Goal: Task Accomplishment & Management: Manage account settings

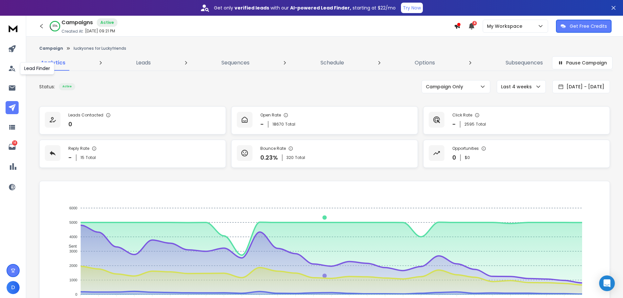
scroll to position [127, 0]
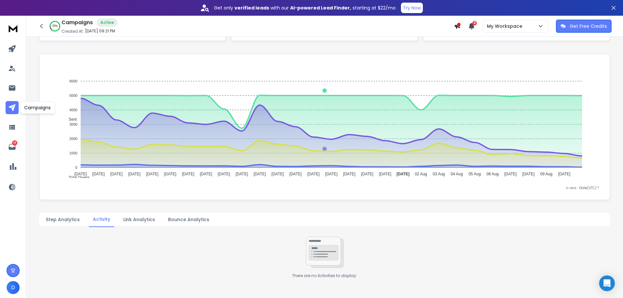
click at [12, 103] on link at bounding box center [12, 107] width 13 height 13
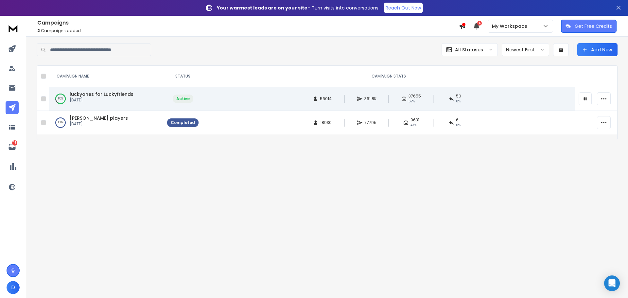
click at [139, 97] on div "85 % luckyones for Luckyfriends [DATE]" at bounding box center [105, 99] width 101 height 16
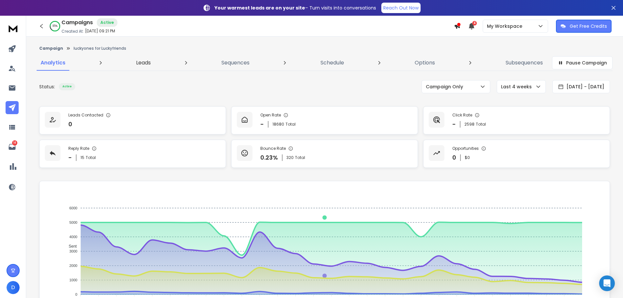
click at [143, 62] on p "Leads" at bounding box center [143, 63] width 15 height 8
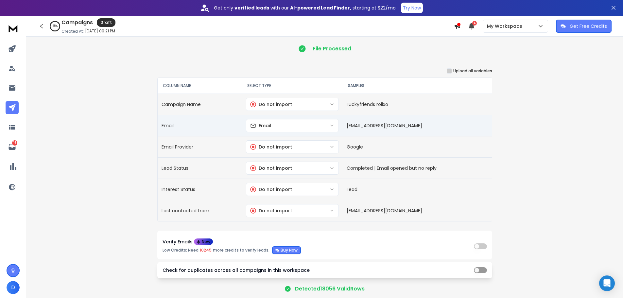
scroll to position [87, 0]
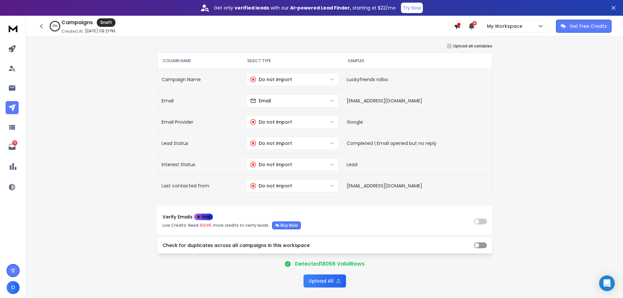
click at [322, 282] on button "Upload All" at bounding box center [324, 280] width 42 height 13
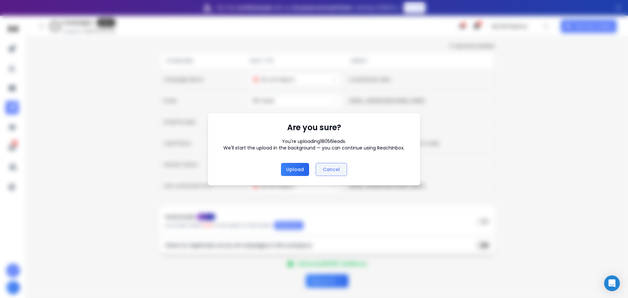
click at [296, 171] on button "Upload" at bounding box center [295, 169] width 28 height 13
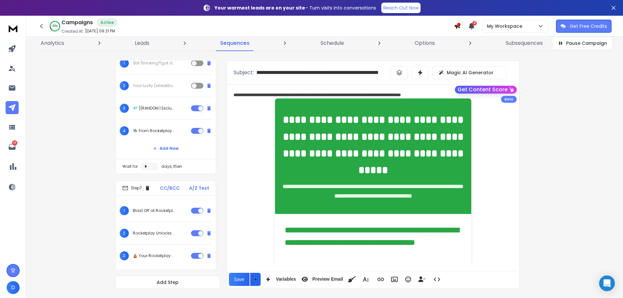
scroll to position [713, 0]
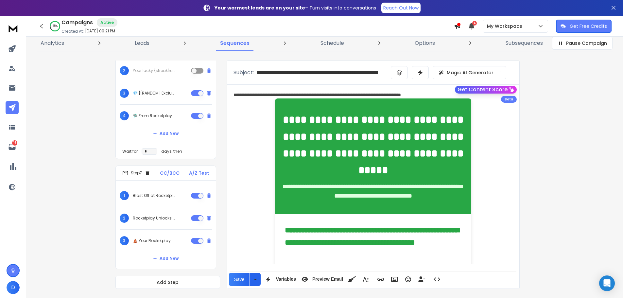
click at [150, 241] on p "🛕 Your Rocketplay Bonus Code: REELS20 – No Deposit Needed!" at bounding box center [154, 240] width 42 height 5
type input "**********"
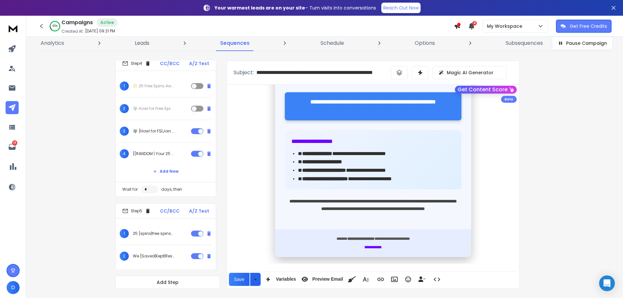
scroll to position [418, 0]
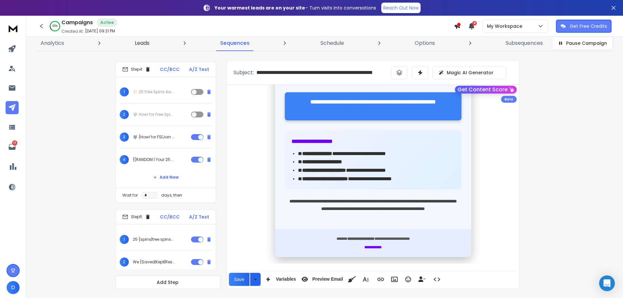
click at [147, 41] on p "Leads" at bounding box center [142, 43] width 15 height 8
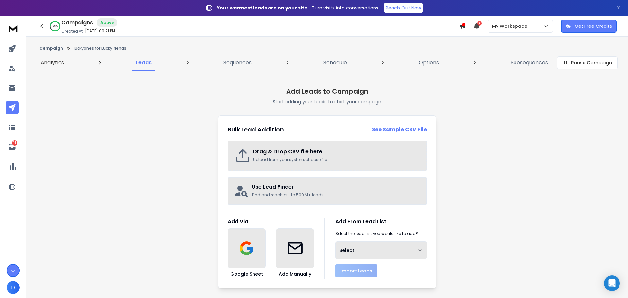
click at [54, 63] on p "Analytics" at bounding box center [53, 63] width 24 height 8
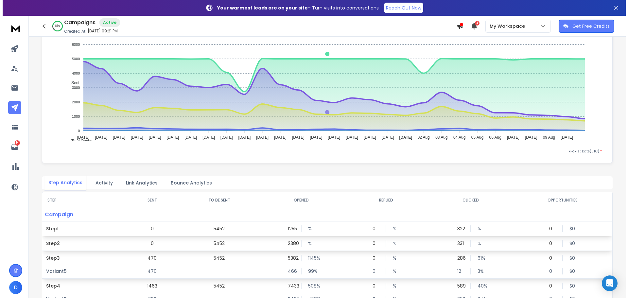
scroll to position [127, 0]
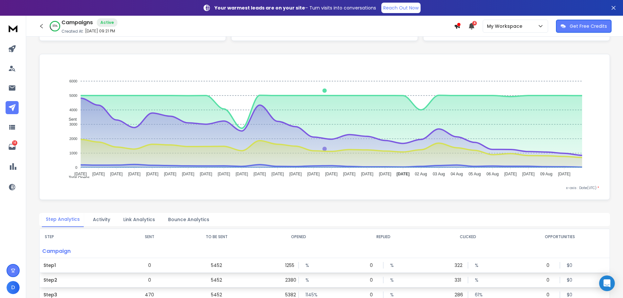
click at [105, 183] on div "Leads Contacted 0 Open Rate - 18680 Total Click Rate - 2598 Total Reply Rate - …" at bounding box center [324, 249] width 570 height 541
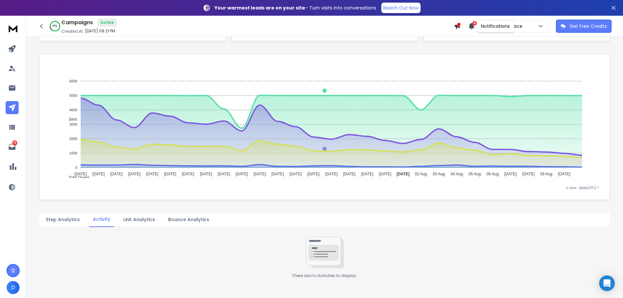
click at [475, 25] on span "4" at bounding box center [474, 23] width 5 height 5
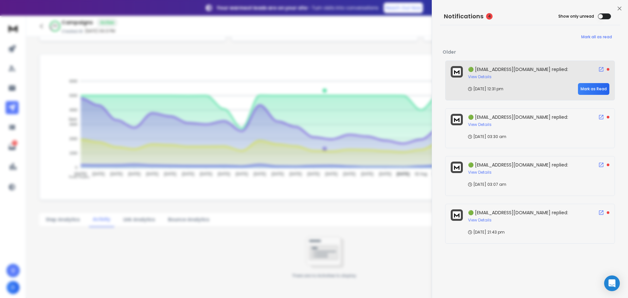
click at [488, 76] on div "View Details" at bounding box center [480, 76] width 24 height 5
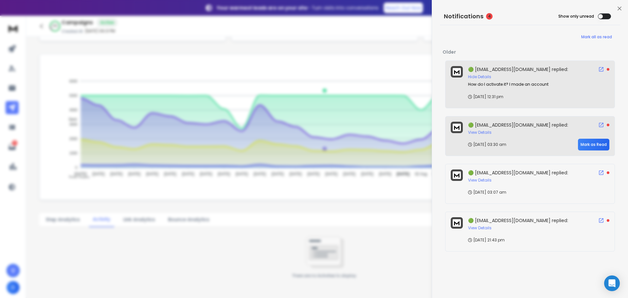
click at [487, 132] on div "View Details" at bounding box center [480, 132] width 24 height 5
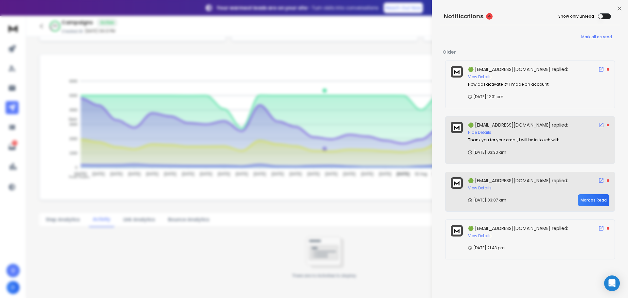
click at [486, 189] on div "View Details" at bounding box center [480, 187] width 24 height 5
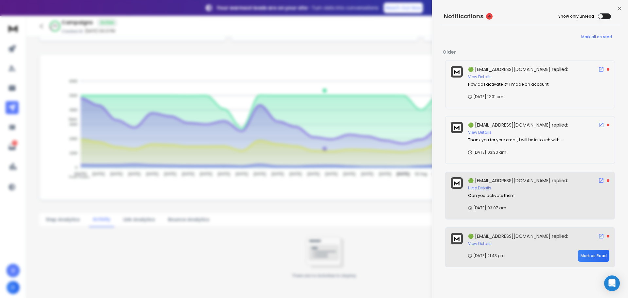
click at [487, 243] on div "View Details" at bounding box center [480, 243] width 24 height 5
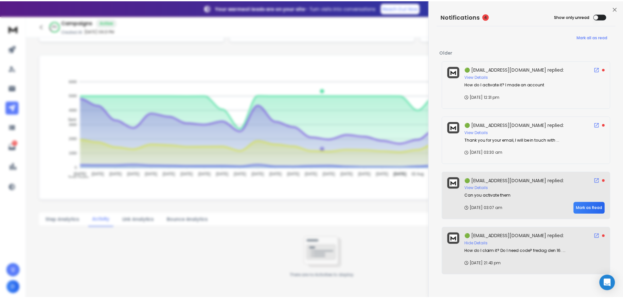
scroll to position [1, 0]
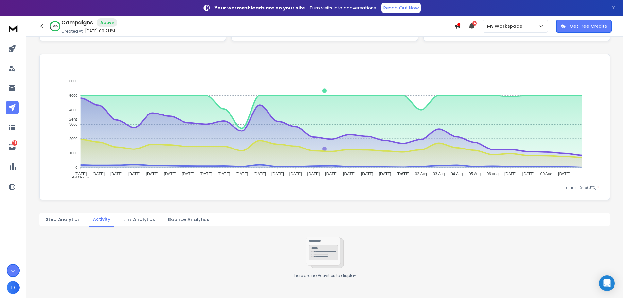
click at [135, 221] on button "Link Analytics" at bounding box center [139, 219] width 40 height 14
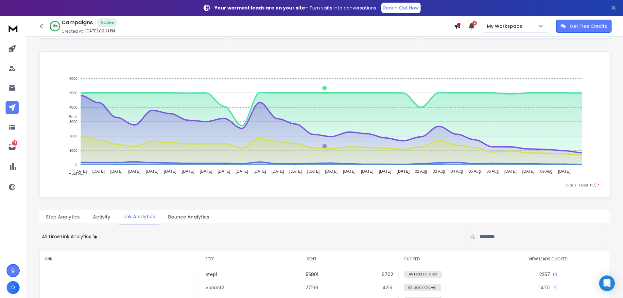
scroll to position [127, 0]
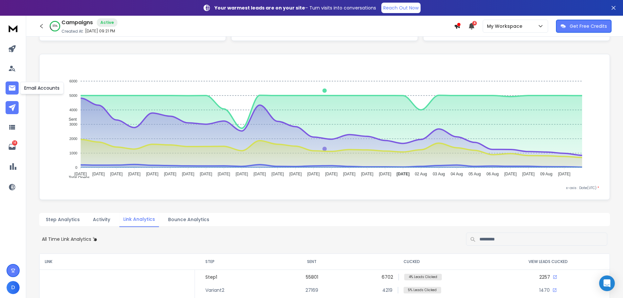
click at [12, 90] on icon at bounding box center [12, 87] width 7 height 5
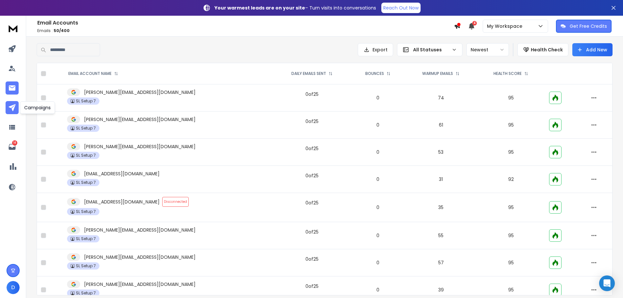
click at [13, 108] on icon at bounding box center [11, 107] width 7 height 7
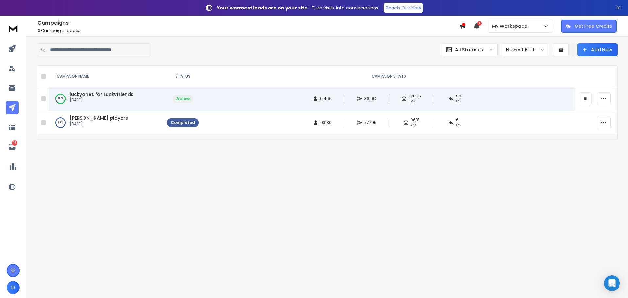
click at [259, 102] on div "61466 361.8K 37655 67 % 50 0 %" at bounding box center [388, 98] width 364 height 10
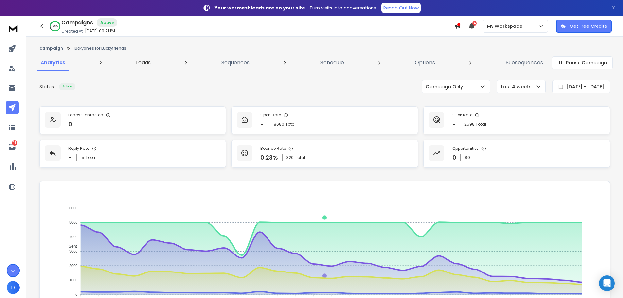
click at [142, 63] on p "Leads" at bounding box center [143, 63] width 15 height 8
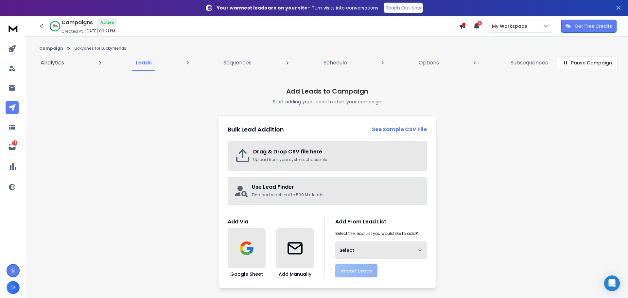
click at [50, 66] on p "Analytics" at bounding box center [53, 63] width 24 height 8
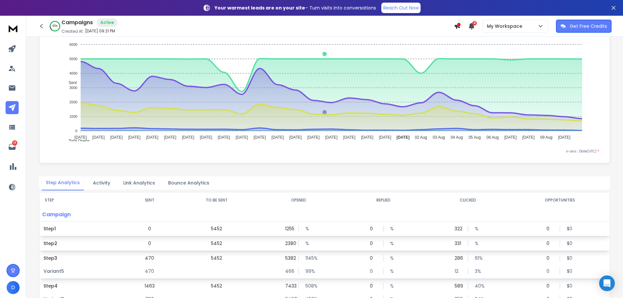
scroll to position [127, 0]
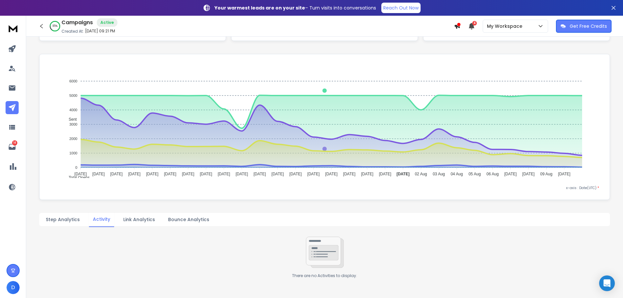
click at [100, 182] on div "Leads Contacted 0 Open Rate - 18680 Total Click Rate - 2598 Total Reply Rate - …" at bounding box center [324, 133] width 570 height 309
click at [608, 283] on icon "Open Intercom Messenger" at bounding box center [607, 283] width 8 height 8
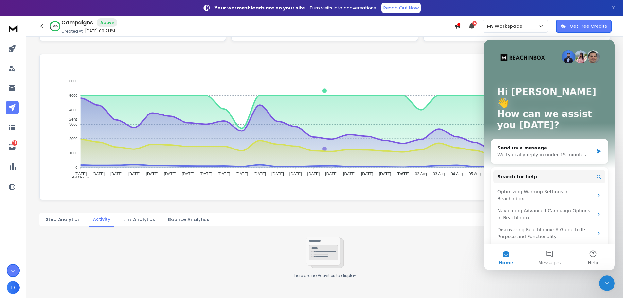
scroll to position [0, 0]
click at [545, 151] on div "We typically reply in under 15 minutes" at bounding box center [545, 154] width 96 height 7
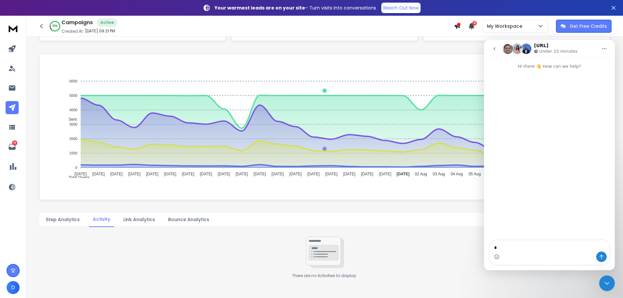
type textarea "**"
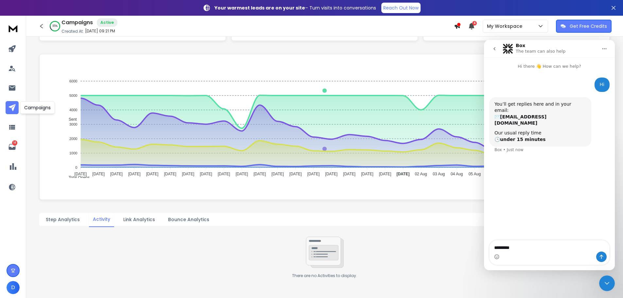
click at [11, 107] on icon at bounding box center [11, 107] width 7 height 7
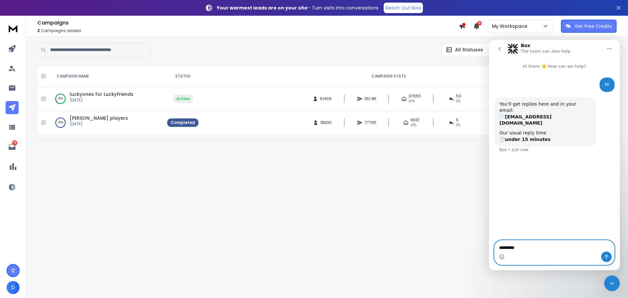
click at [530, 246] on textarea "********" at bounding box center [554, 245] width 120 height 11
drag, startPoint x: 590, startPoint y: 250, endPoint x: 602, endPoint y: 248, distance: 12.3
click at [602, 245] on textarea "**********" at bounding box center [554, 239] width 120 height 11
type textarea "**********"
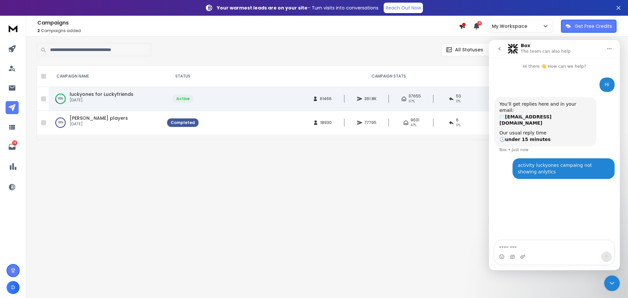
click at [116, 107] on td "85 % luckyones for Luckyfriends [DATE]" at bounding box center [106, 99] width 114 height 24
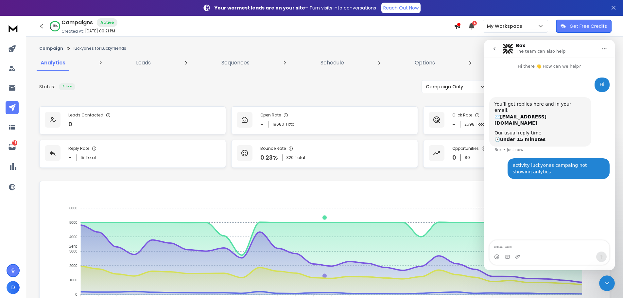
click at [607, 282] on icon "Close Intercom Messenger" at bounding box center [607, 283] width 8 height 8
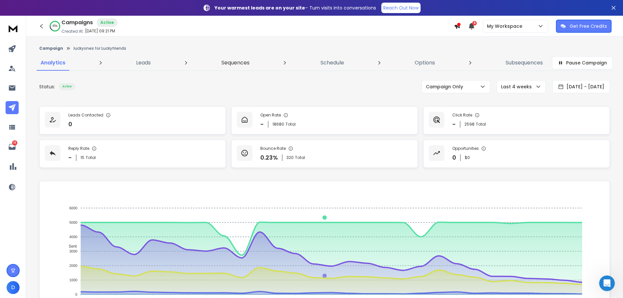
click at [238, 64] on p "Sequences" at bounding box center [235, 63] width 28 height 8
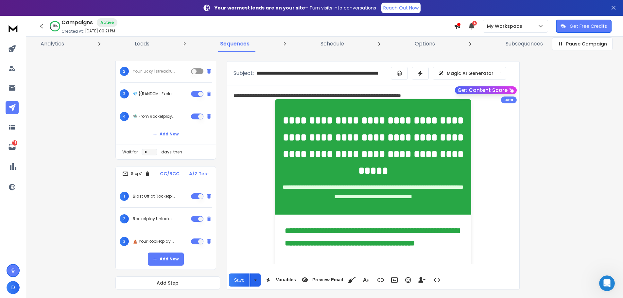
scroll to position [20, 0]
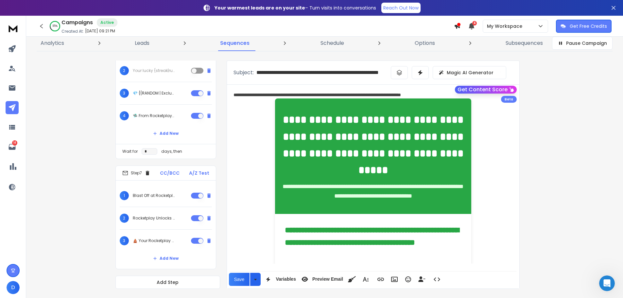
click at [157, 218] on p "Rocketplay Unlocks the Book 🛕 What Will You Discover?" at bounding box center [154, 217] width 42 height 5
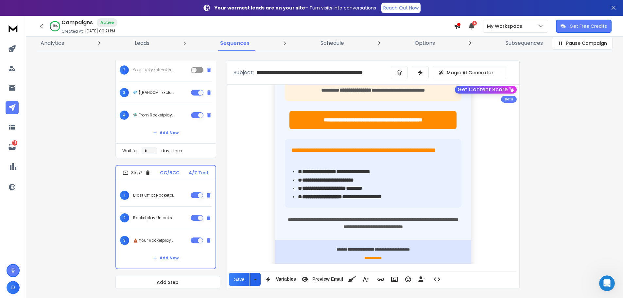
scroll to position [283, 0]
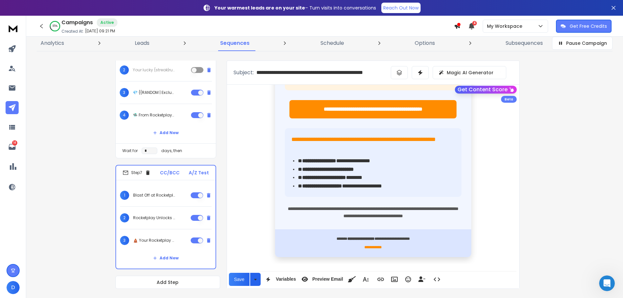
click at [159, 239] on p "🛕 Your Rocketplay Bonus Code: REELS20 – No Deposit Needed!" at bounding box center [154, 240] width 42 height 5
type input "**********"
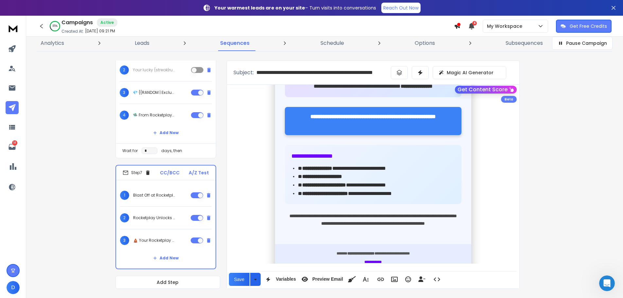
scroll to position [278, 0]
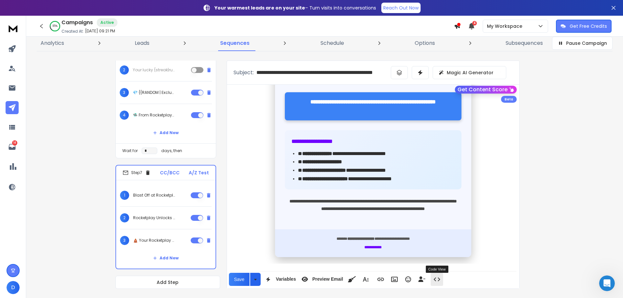
click at [437, 279] on icon "button" at bounding box center [437, 279] width 8 height 8
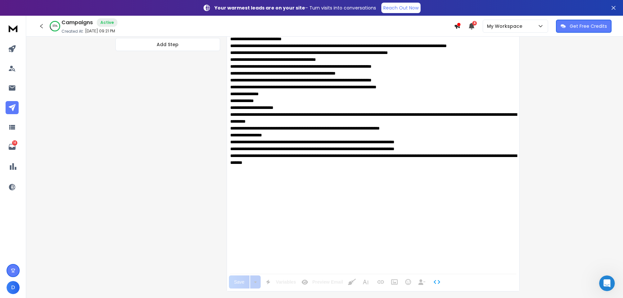
scroll to position [260, 0]
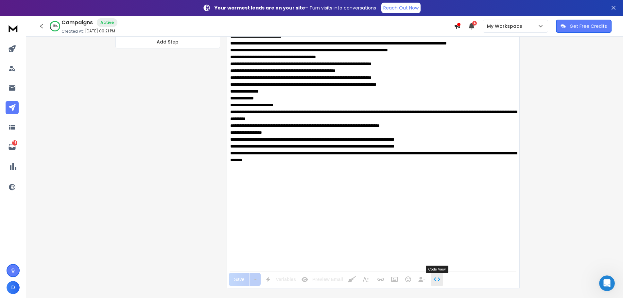
click at [437, 278] on icon "button" at bounding box center [437, 279] width 8 height 8
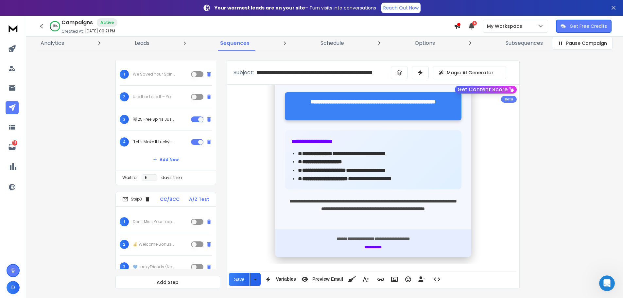
scroll to position [92, 0]
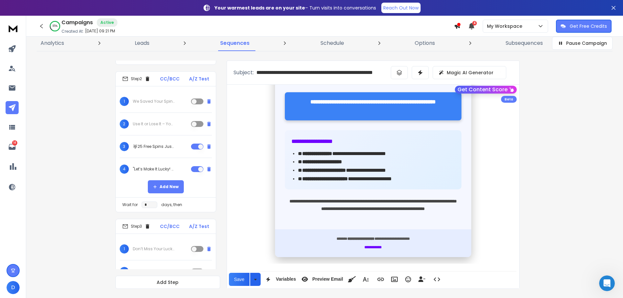
click at [165, 184] on button "Add New" at bounding box center [166, 186] width 36 height 13
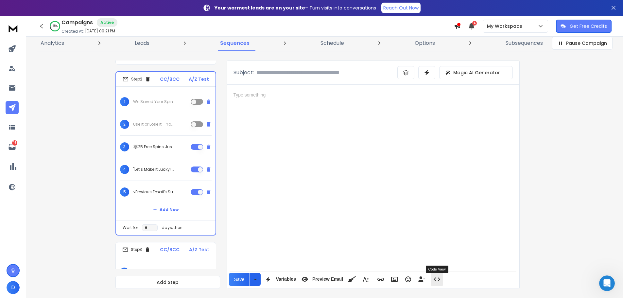
click at [437, 279] on icon "button" at bounding box center [437, 279] width 8 height 8
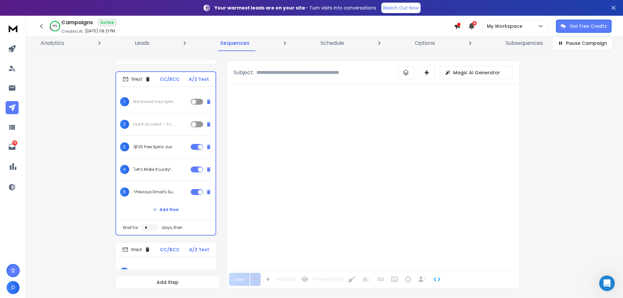
type textarea "**********"
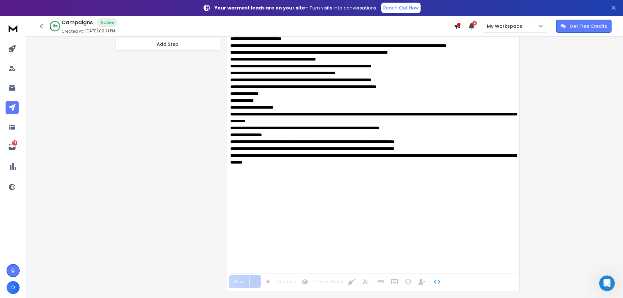
scroll to position [260, 0]
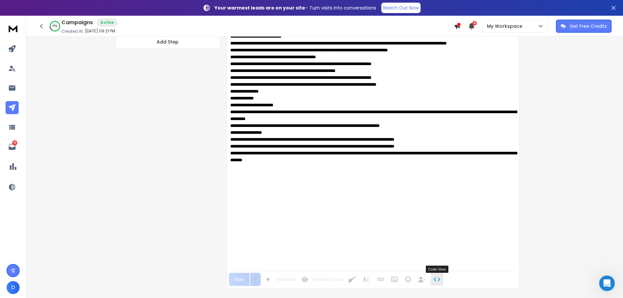
click at [438, 281] on icon "button" at bounding box center [436, 279] width 7 height 4
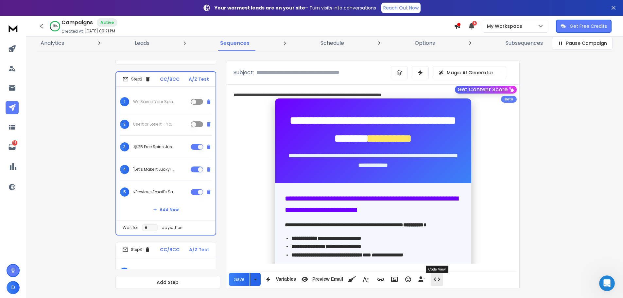
scroll to position [20, 0]
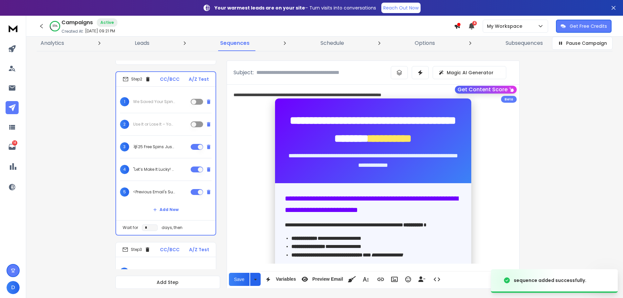
click at [197, 169] on button "button" at bounding box center [197, 169] width 12 height 6
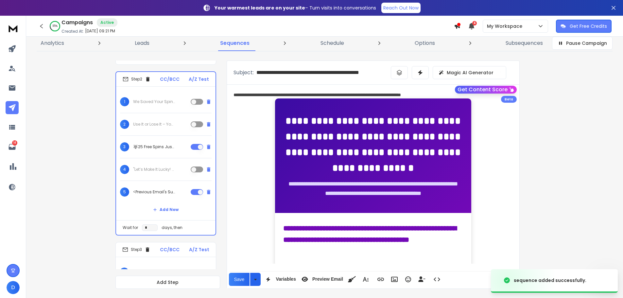
click at [199, 148] on button "button" at bounding box center [197, 147] width 12 height 6
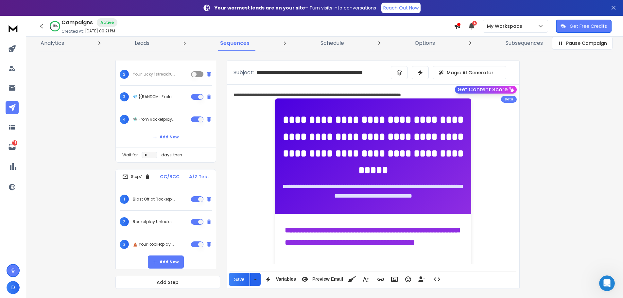
scroll to position [735, 0]
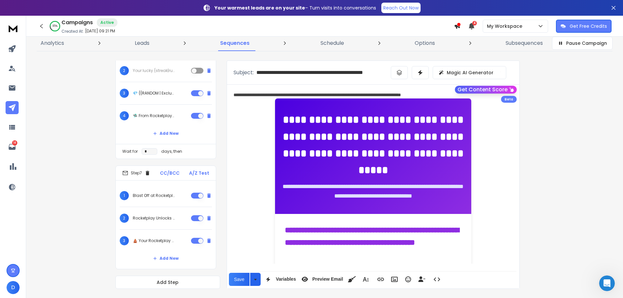
click at [159, 241] on p "🛕 Your Rocketplay Bonus Code: REELS20 – No Deposit Needed!" at bounding box center [154, 240] width 42 height 5
type input "**********"
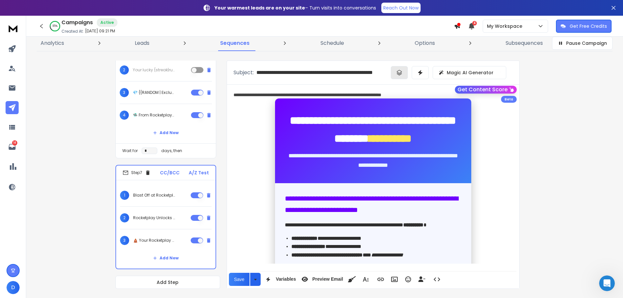
scroll to position [0, 37]
drag, startPoint x: 258, startPoint y: 74, endPoint x: 416, endPoint y: 74, distance: 157.5
click at [413, 70] on div "**********" at bounding box center [373, 73] width 292 height 24
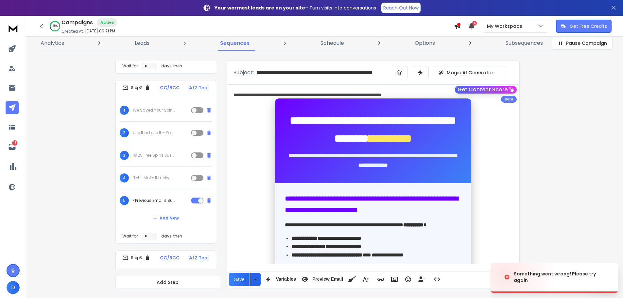
scroll to position [81, 0]
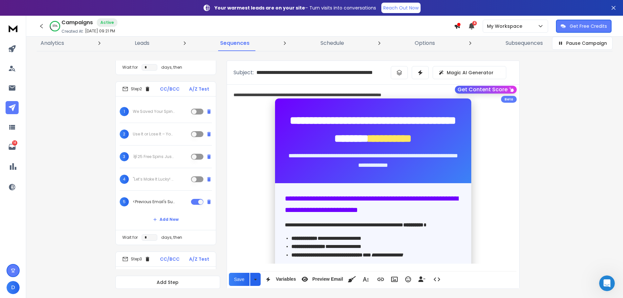
click at [157, 197] on div "5 <Previous Email's Subject>" at bounding box center [166, 202] width 92 height 22
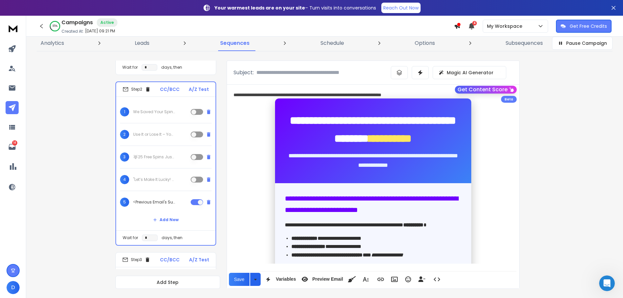
paste input "**********"
type input "**********"
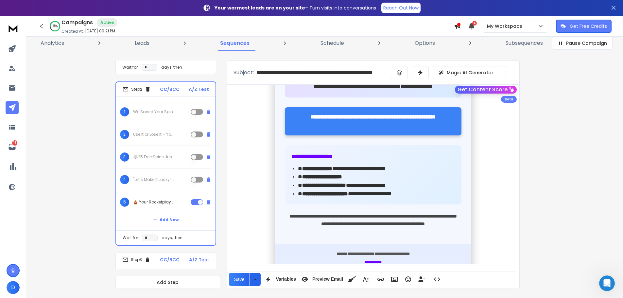
scroll to position [278, 0]
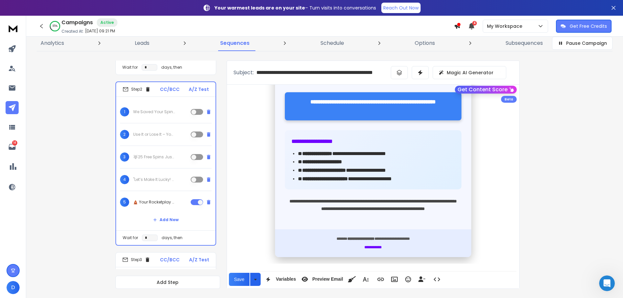
click at [374, 247] on link "**********" at bounding box center [372, 247] width 17 height 4
click at [374, 259] on icon "button" at bounding box center [378, 262] width 8 height 8
click at [368, 104] on link "**********" at bounding box center [373, 106] width 177 height 28
type input "**********"
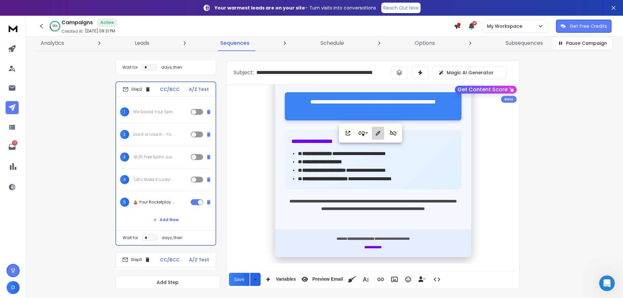
type input "**********"
click at [377, 132] on icon "button" at bounding box center [378, 133] width 8 height 8
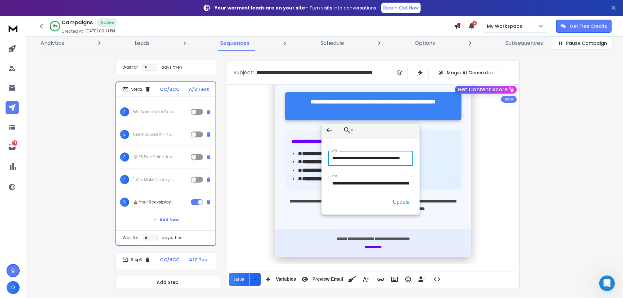
scroll to position [0, 6]
click at [155, 208] on div "5 🛕 Your Rocketplay Bonus Code: REELS20 – No Deposit Needed!" at bounding box center [166, 202] width 92 height 22
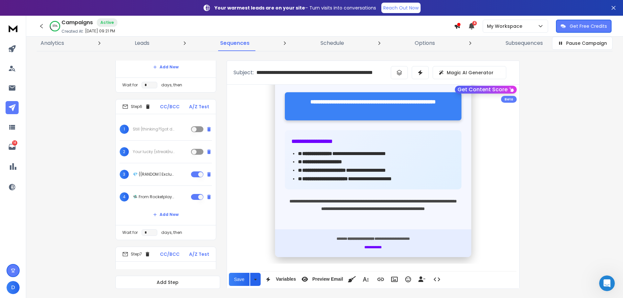
scroll to position [735, 0]
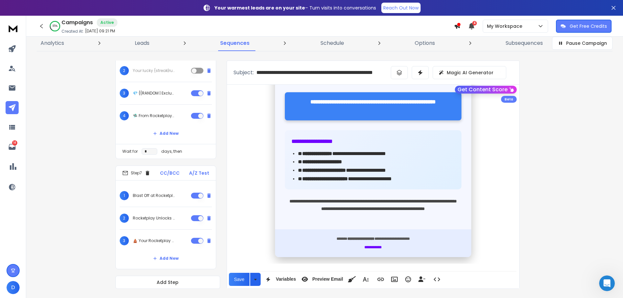
click at [154, 223] on div "2 Rocketplay Unlocks the Book 🛕 What Will You Discover?" at bounding box center [166, 218] width 92 height 23
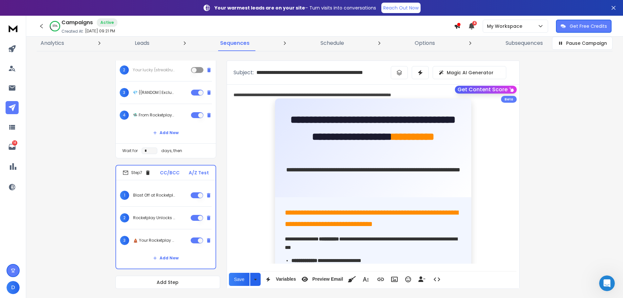
click at [170, 194] on p "Blast Off at Rocketplay + 20 FS on Book of Pyramids 🛕" at bounding box center [154, 195] width 42 height 5
type input "**********"
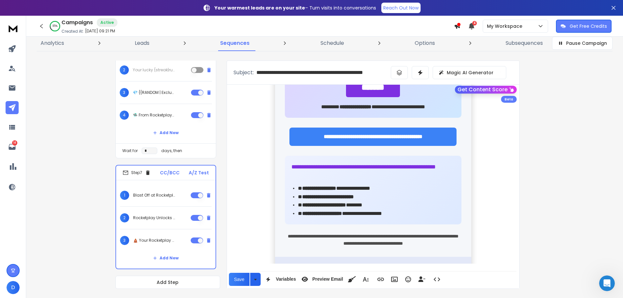
scroll to position [283, 0]
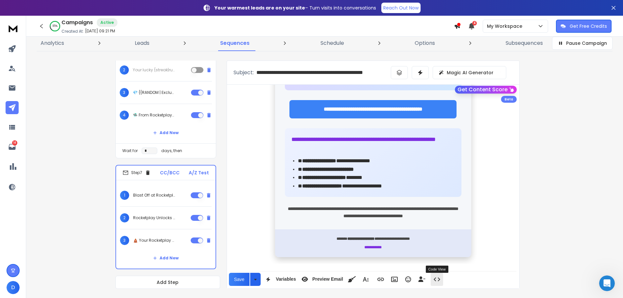
click at [437, 279] on icon "button" at bounding box center [437, 279] width 8 height 8
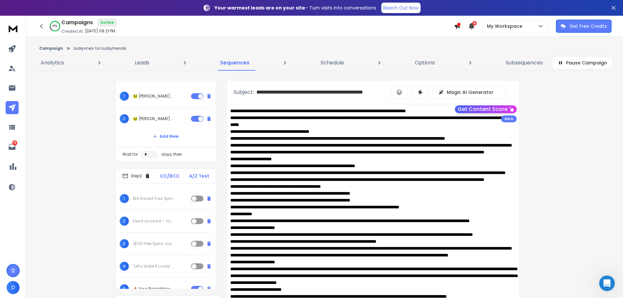
scroll to position [0, 0]
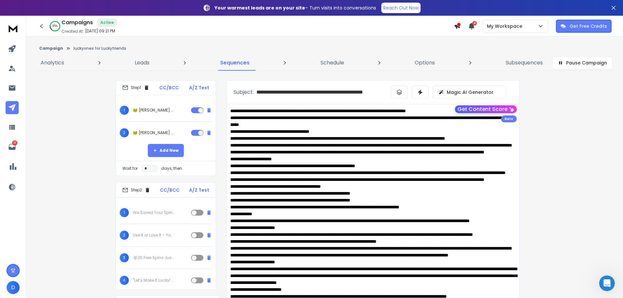
click at [173, 152] on button "Add New" at bounding box center [166, 150] width 36 height 13
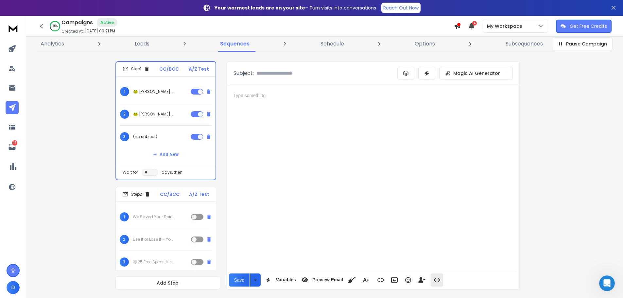
scroll to position [20, 0]
click at [438, 280] on icon "button" at bounding box center [436, 279] width 7 height 4
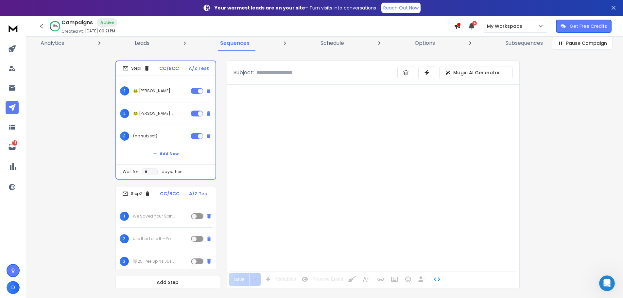
type textarea "**********"
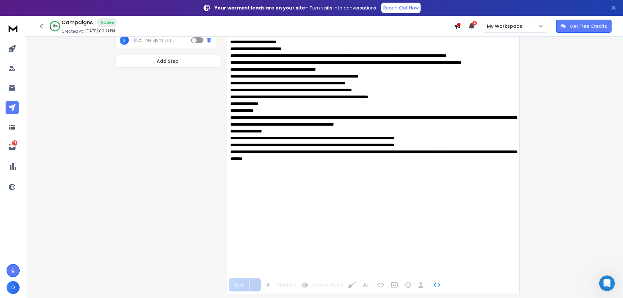
scroll to position [246, 0]
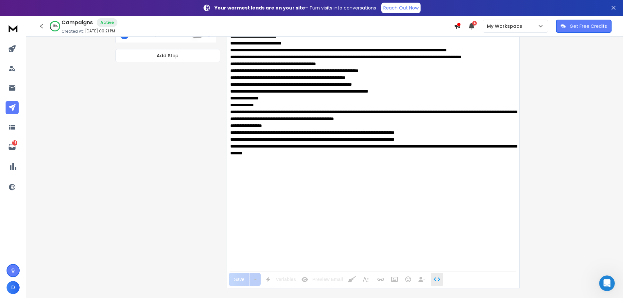
click at [436, 278] on icon "button" at bounding box center [437, 279] width 8 height 8
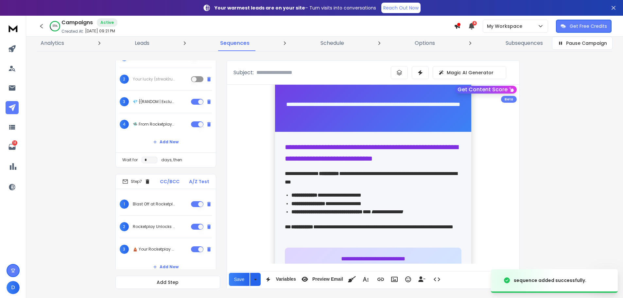
scroll to position [758, 0]
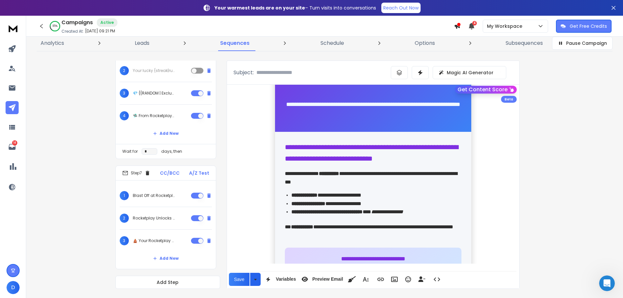
click at [156, 219] on p "Rocketplay Unlocks the Book 🛕 What Will You Discover?" at bounding box center [154, 217] width 42 height 5
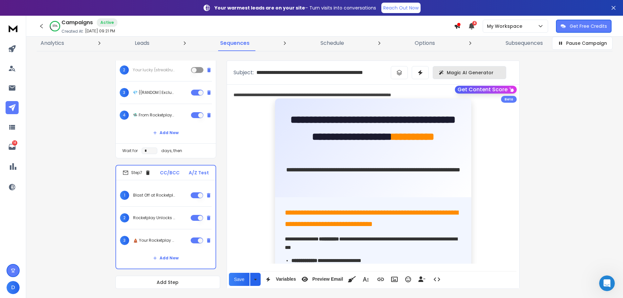
scroll to position [0, 19]
drag, startPoint x: 257, startPoint y: 72, endPoint x: 451, endPoint y: 69, distance: 194.2
click at [451, 69] on div "**********" at bounding box center [373, 73] width 292 height 24
click at [164, 195] on p "Blast Off at Rocketplay + 20 FS on Book of Pyramids 🛕" at bounding box center [154, 195] width 42 height 5
type input "**********"
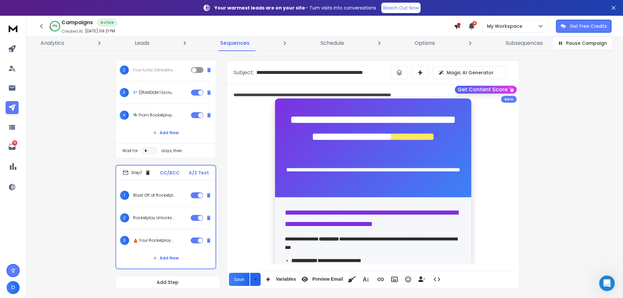
scroll to position [0, 0]
drag, startPoint x: 272, startPoint y: 76, endPoint x: 248, endPoint y: 75, distance: 24.2
click at [248, 75] on div "**********" at bounding box center [308, 73] width 151 height 8
click at [256, 71] on div "**********" at bounding box center [308, 73] width 151 height 8
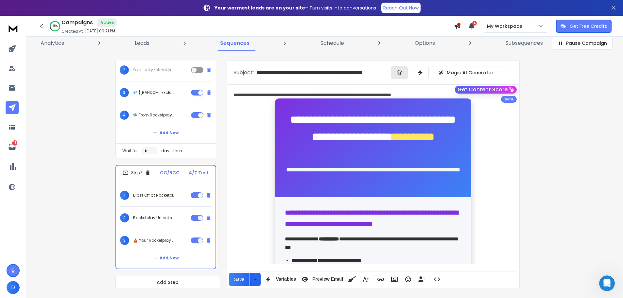
drag, startPoint x: 257, startPoint y: 72, endPoint x: 401, endPoint y: 74, distance: 143.5
click at [401, 74] on div "**********" at bounding box center [373, 73] width 292 height 24
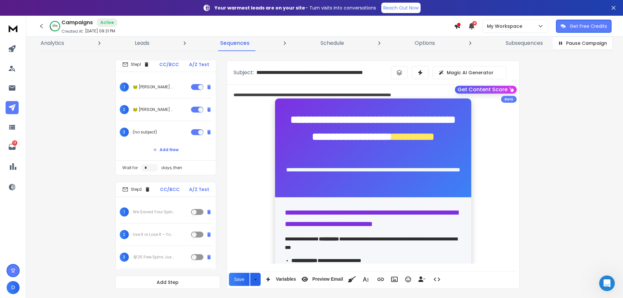
scroll to position [0, 0]
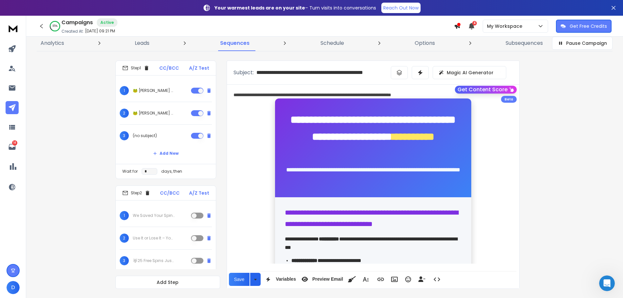
click at [153, 134] on p "(no subject)" at bounding box center [145, 135] width 24 height 5
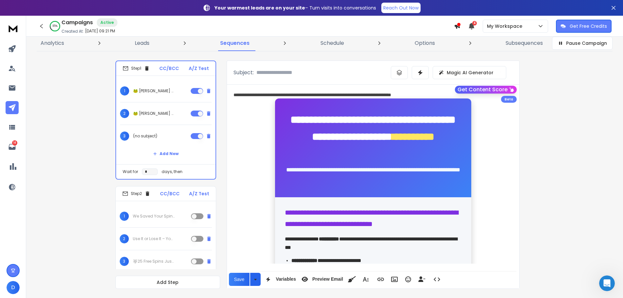
paste input "**********"
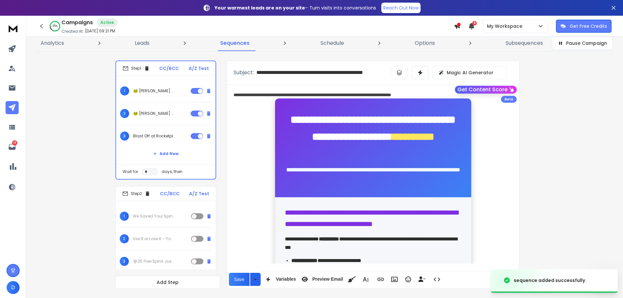
click at [197, 93] on button "button" at bounding box center [197, 91] width 12 height 6
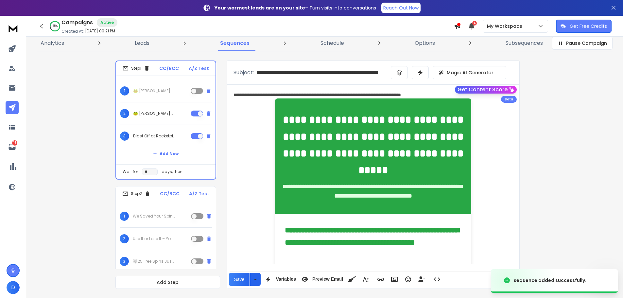
click at [200, 111] on button "button" at bounding box center [197, 113] width 12 height 6
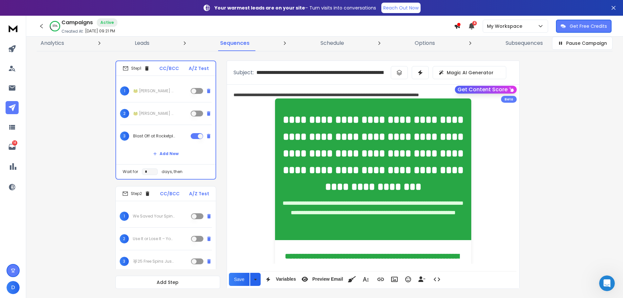
click at [207, 90] on icon at bounding box center [209, 91] width 4 height 5
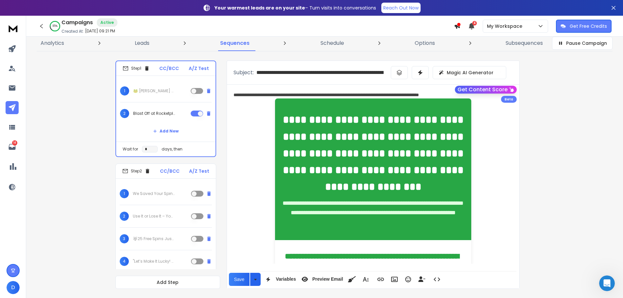
click at [207, 91] on icon at bounding box center [209, 91] width 4 height 5
type input "**********"
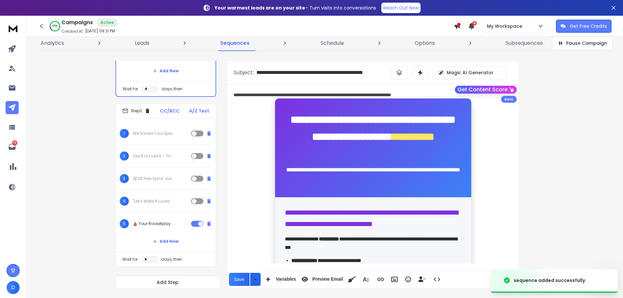
scroll to position [33, 0]
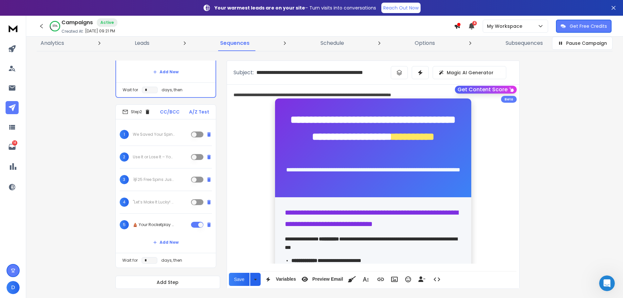
click at [149, 92] on input "*" at bounding box center [150, 90] width 16 height 7
click at [203, 94] on div "Wait for * days, then" at bounding box center [165, 89] width 99 height 15
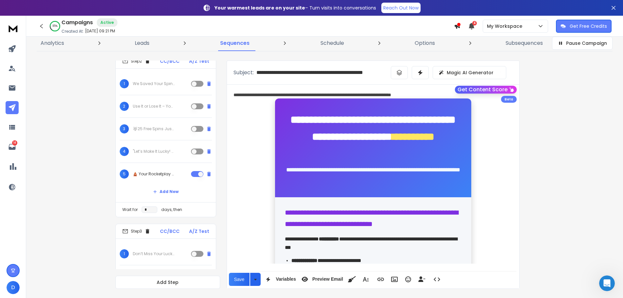
scroll to position [98, 0]
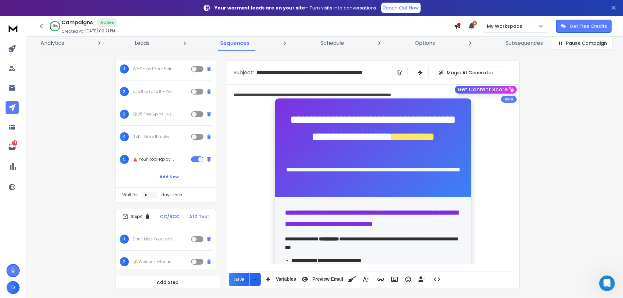
type input "*"
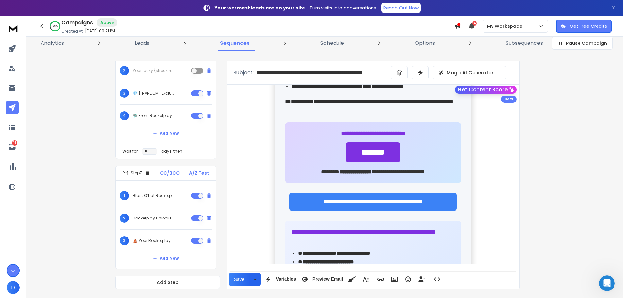
scroll to position [229, 0]
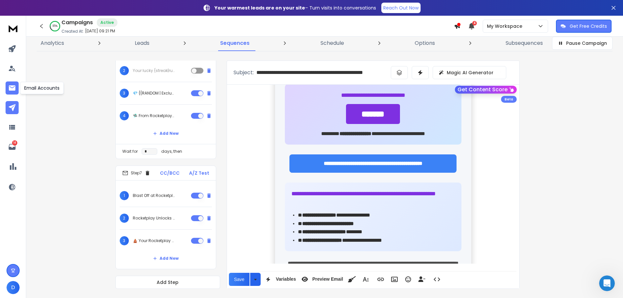
click at [14, 88] on icon at bounding box center [12, 87] width 7 height 5
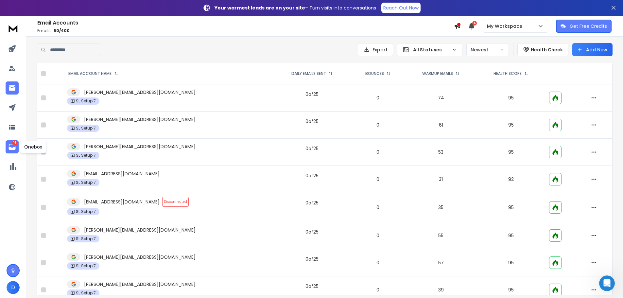
click at [12, 145] on icon at bounding box center [12, 147] width 8 height 8
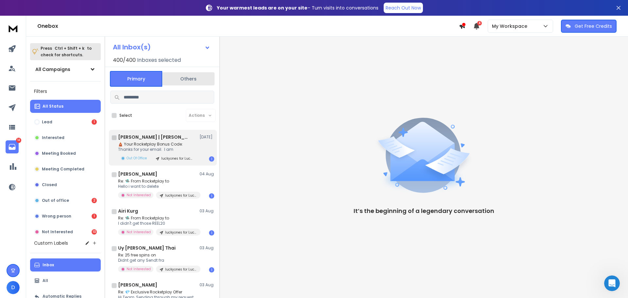
click at [159, 145] on p "🛕 Your Rocketplay Bonus Code:" at bounding box center [157, 144] width 78 height 5
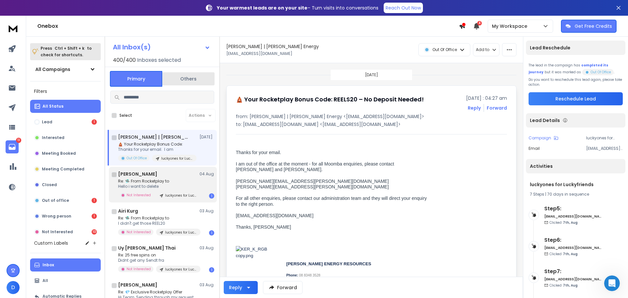
click at [156, 187] on p "Hello i want to delete" at bounding box center [157, 186] width 78 height 5
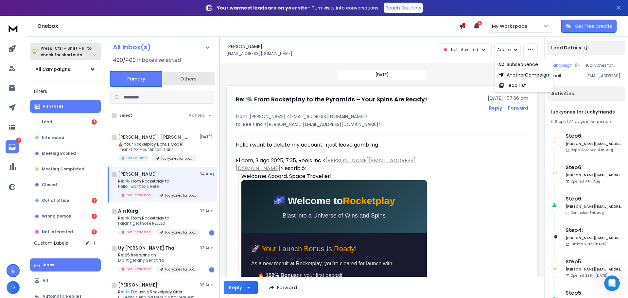
click at [509, 47] on div "Add to" at bounding box center [507, 49] width 26 height 12
click at [532, 50] on icon "button" at bounding box center [530, 49] width 5 height 1
click at [516, 95] on div "Block email" at bounding box center [506, 96] width 34 height 7
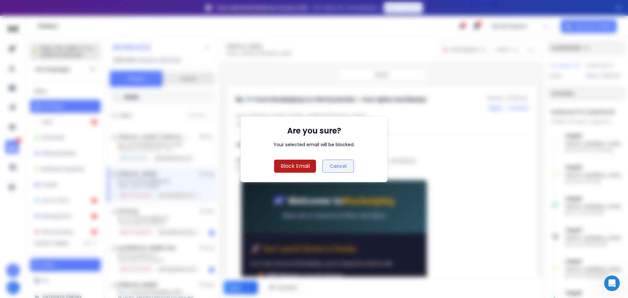
click at [292, 167] on button "Block Email" at bounding box center [295, 166] width 42 height 13
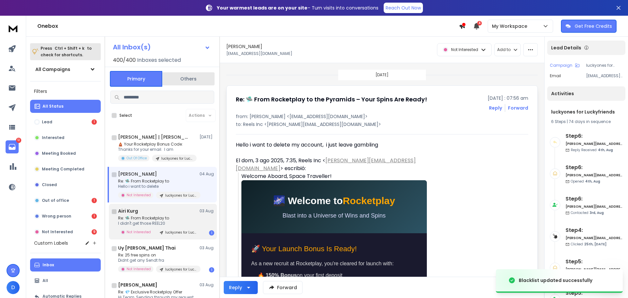
click at [154, 217] on p "Re: 🛸 From Rocketplay to" at bounding box center [157, 217] width 78 height 5
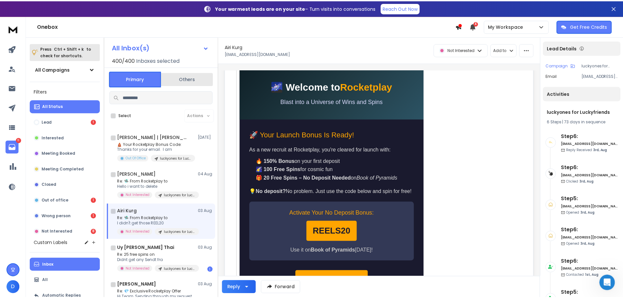
scroll to position [131, 0]
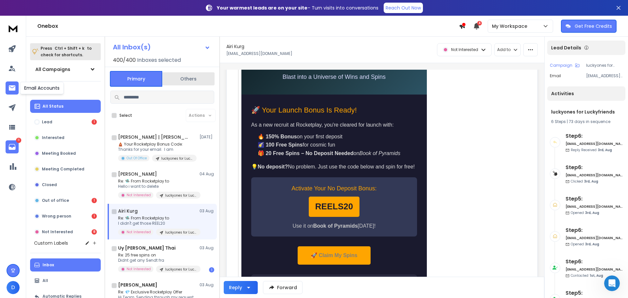
click at [12, 85] on icon at bounding box center [12, 87] width 7 height 5
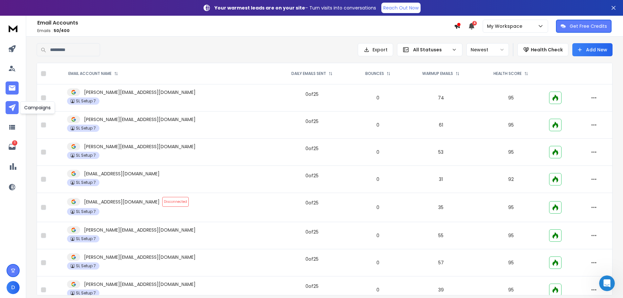
click at [8, 107] on link at bounding box center [12, 107] width 13 height 13
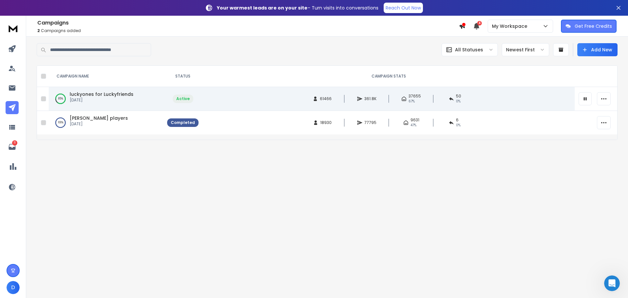
click at [122, 98] on p "[DATE]" at bounding box center [102, 99] width 64 height 5
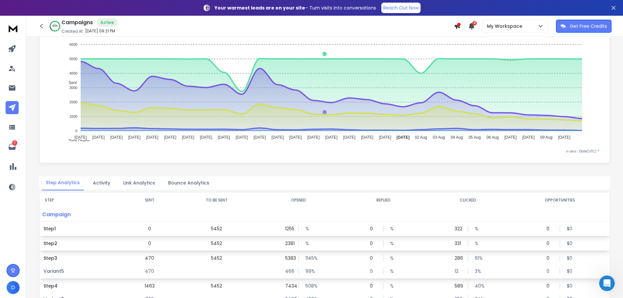
click at [105, 183] on div "Leads Contacted 0 Open Rate - 18680 Total Click Rate - 2598 Total Reply Rate - …" at bounding box center [324, 213] width 570 height 541
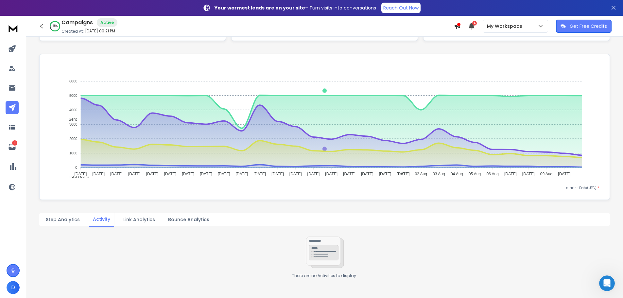
scroll to position [127, 0]
click at [12, 104] on icon at bounding box center [12, 108] width 8 height 8
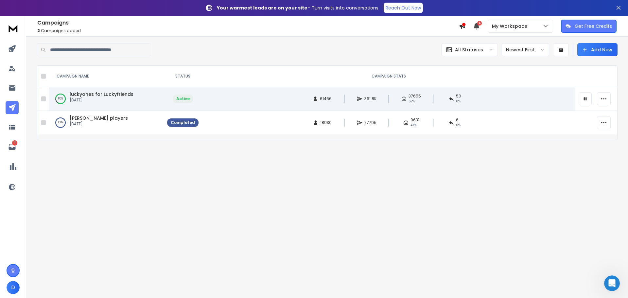
click at [114, 98] on p "[DATE]" at bounding box center [102, 99] width 64 height 5
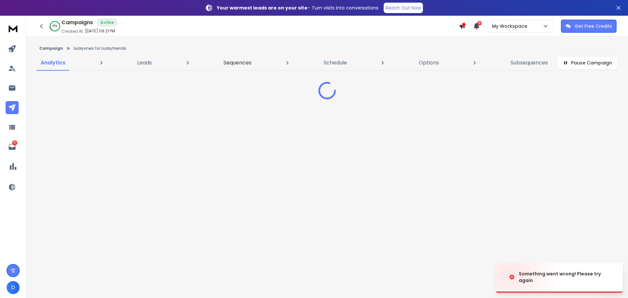
click at [239, 64] on p "Sequences" at bounding box center [237, 63] width 28 height 8
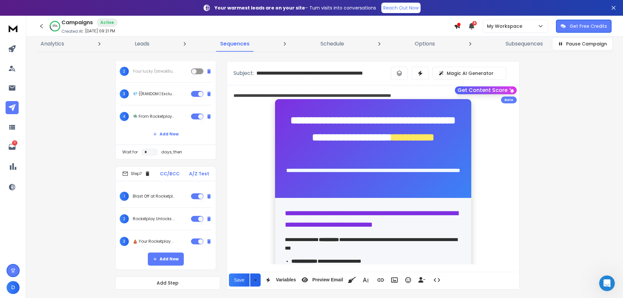
scroll to position [20, 0]
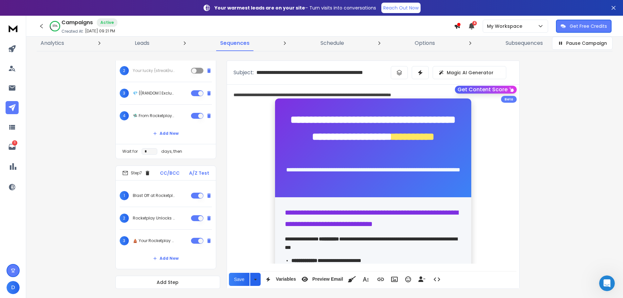
click at [159, 199] on div "1 Blast Off at Rocketplay + 20 FS on Book of Pyramids 🛕" at bounding box center [147, 195] width 55 height 9
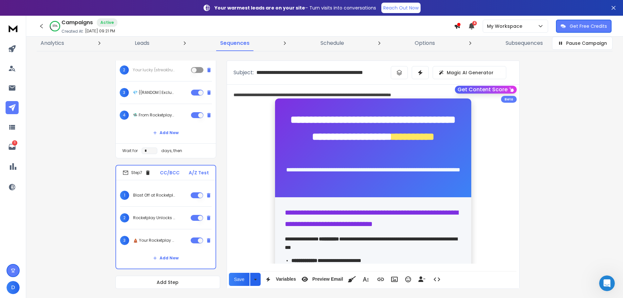
click at [153, 116] on p "🛸 From Rocketplay to the Pyramids – Your Spins Are Ready!" at bounding box center [154, 114] width 42 height 5
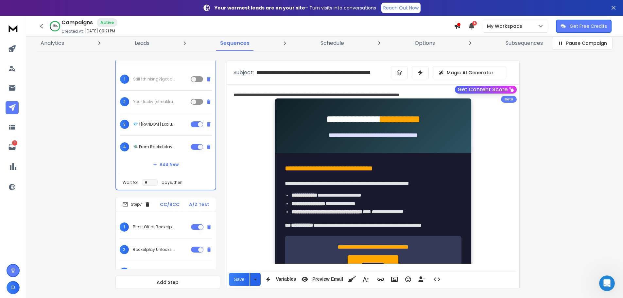
scroll to position [676, 0]
click at [161, 123] on p "💎 {{RANDOM | Exclusive | Special | Unique}} Rocketplay Offer Inside – 20 FS NDB…" at bounding box center [154, 125] width 42 height 5
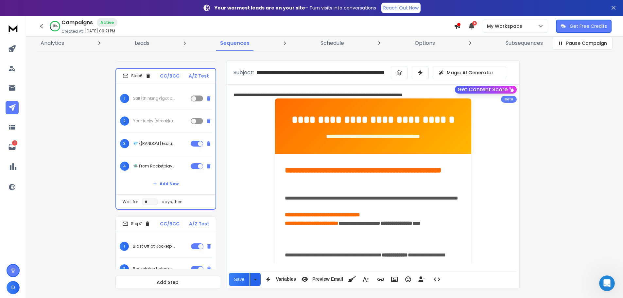
scroll to position [611, 0]
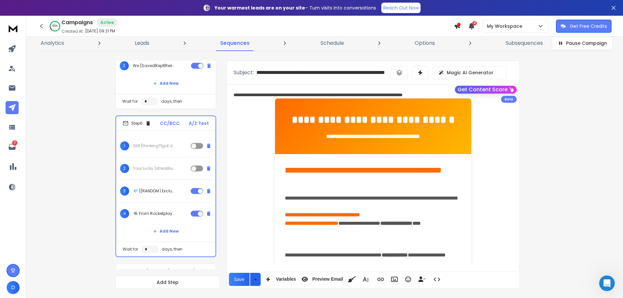
click at [152, 213] on p "🛸 From Rocketplay to the Pyramids – Your Spins Are Ready!" at bounding box center [154, 213] width 42 height 5
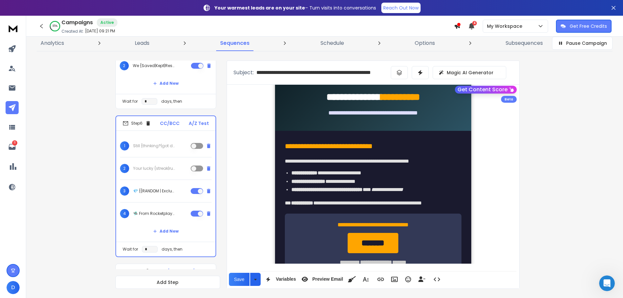
scroll to position [0, 0]
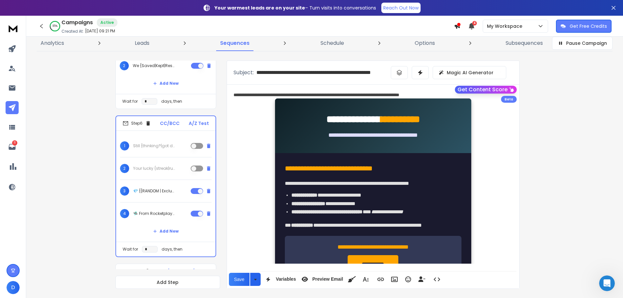
click at [154, 193] on p "💎 {{RANDOM | Exclusive | Special | Unique}} Rocketplay Offer Inside – 20 FS NDB…" at bounding box center [154, 190] width 42 height 5
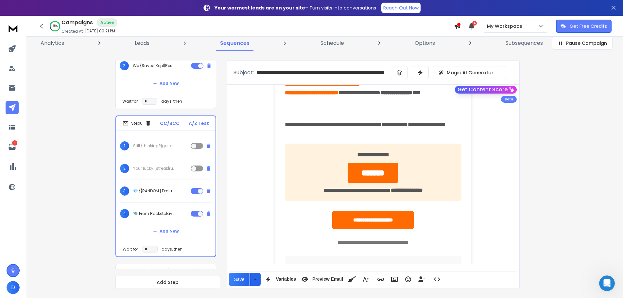
scroll to position [163, 0]
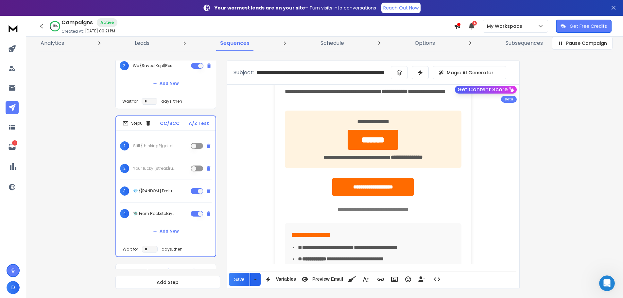
click at [161, 195] on div "3 💎 {{RANDOM | Exclusive | Special | Unique}} Rocketplay Offer Inside – 20 FS N…" at bounding box center [166, 191] width 92 height 23
click at [152, 212] on p "🛸 From Rocketplay to the Pyramids – Your Spins Are Ready!" at bounding box center [154, 213] width 42 height 5
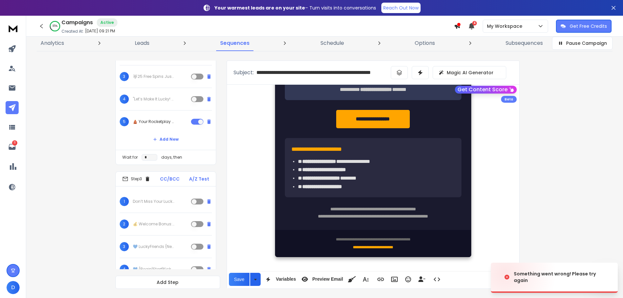
scroll to position [88, 0]
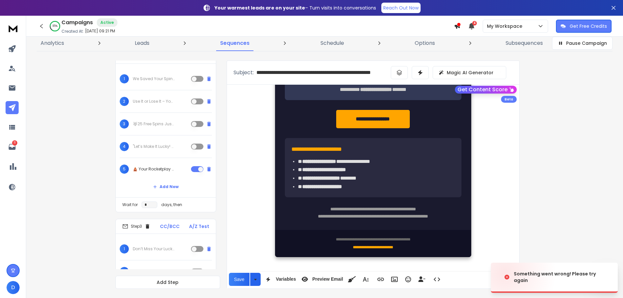
click at [158, 166] on div "5 🛕 Your Rocketplay Bonus Code: REELS20 – No Deposit Needed!" at bounding box center [147, 168] width 55 height 9
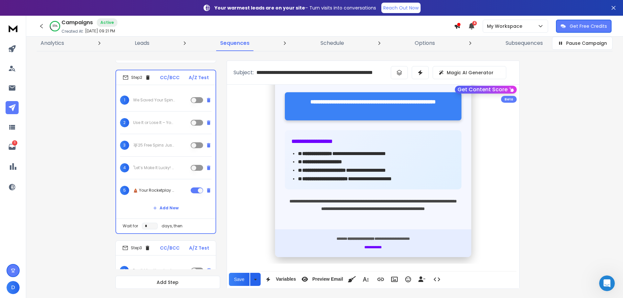
scroll to position [0, 0]
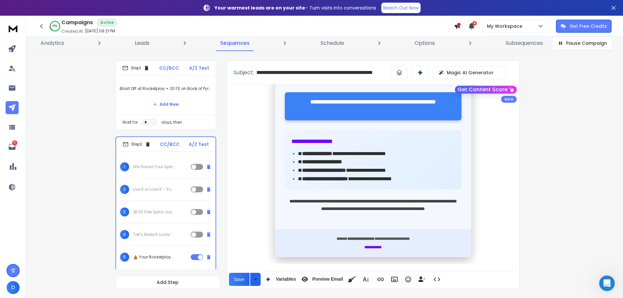
click at [163, 93] on p "Blast Off at Rocketplay + 20 FS on Book of Pyramids 🛕" at bounding box center [166, 88] width 92 height 18
type input "**********"
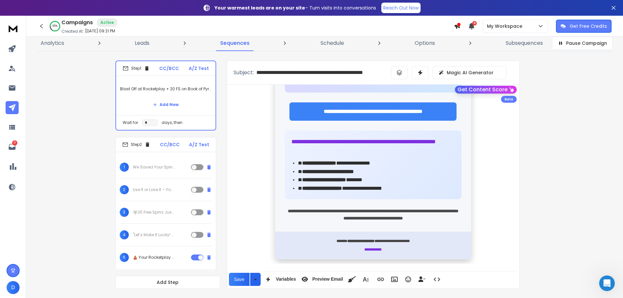
scroll to position [283, 0]
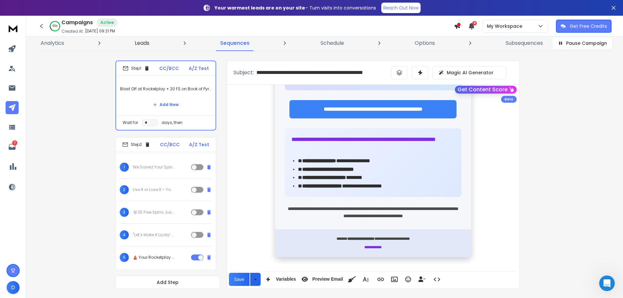
click at [143, 44] on p "Leads" at bounding box center [142, 43] width 15 height 8
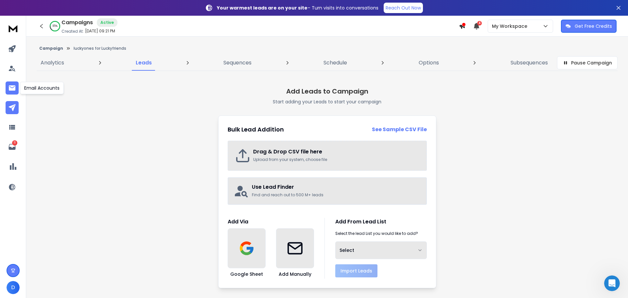
click at [13, 90] on icon at bounding box center [12, 87] width 7 height 5
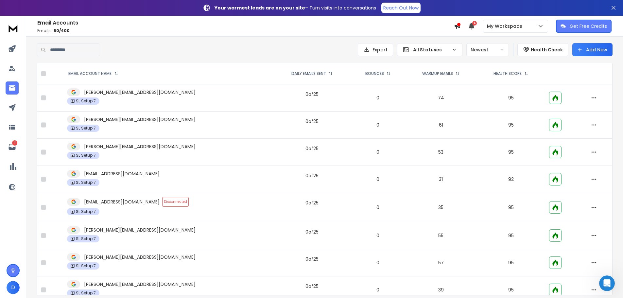
click at [484, 48] on button "Newest" at bounding box center [487, 49] width 42 height 13
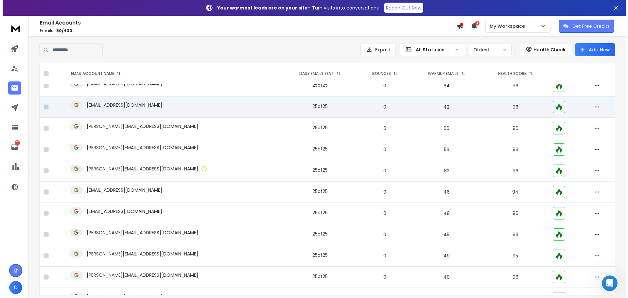
scroll to position [490, 0]
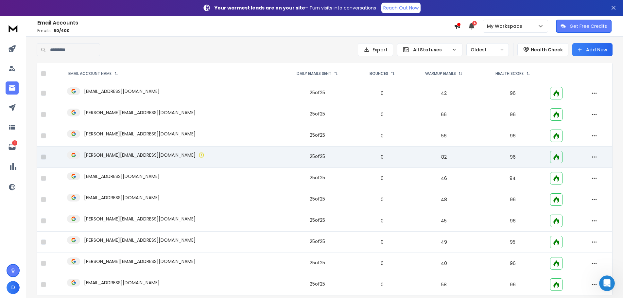
click at [145, 155] on div "[PERSON_NAME][EMAIL_ADDRESS][DOMAIN_NAME]" at bounding box center [171, 155] width 208 height 8
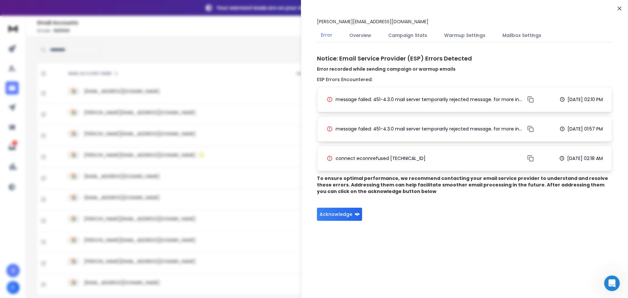
click at [618, 8] on icon "button" at bounding box center [619, 8] width 7 height 7
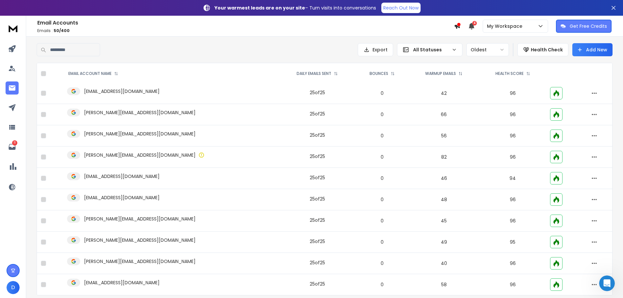
click at [450, 50] on div "All Statuses" at bounding box center [429, 49] width 65 height 13
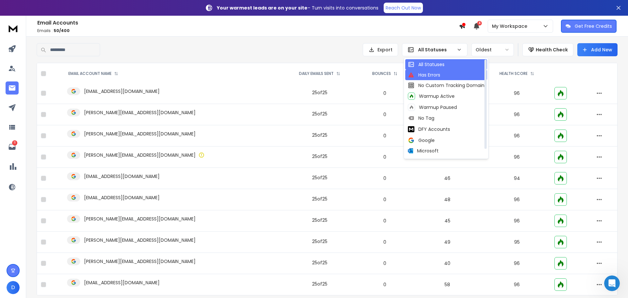
click at [441, 71] on div "Has Errors" at bounding box center [446, 75] width 82 height 10
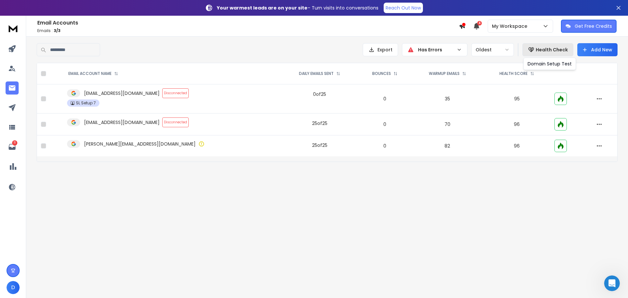
click at [534, 47] on icon at bounding box center [531, 49] width 7 height 7
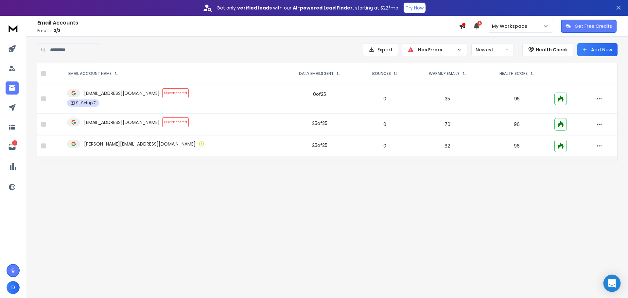
click at [614, 276] on div "Open Intercom Messenger" at bounding box center [611, 283] width 17 height 17
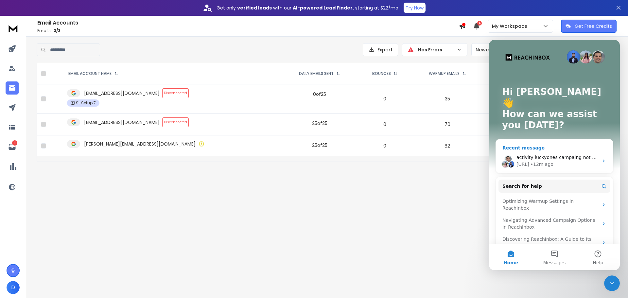
click at [556, 155] on span "activity luckyones campaing not showing anlytics" at bounding box center [572, 157] width 113 height 5
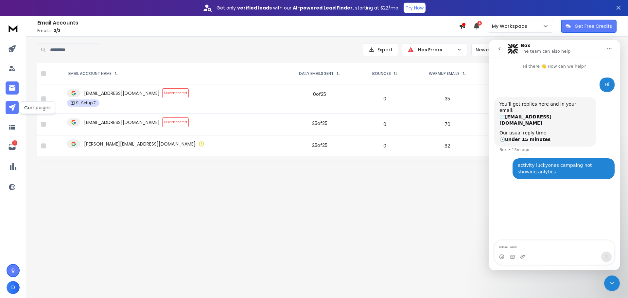
click at [13, 106] on icon at bounding box center [12, 108] width 8 height 8
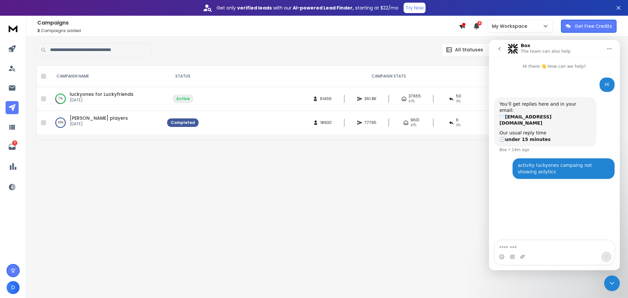
click at [609, 281] on icon "Close Intercom Messenger" at bounding box center [612, 283] width 8 height 8
